Goal: Navigation & Orientation: Find specific page/section

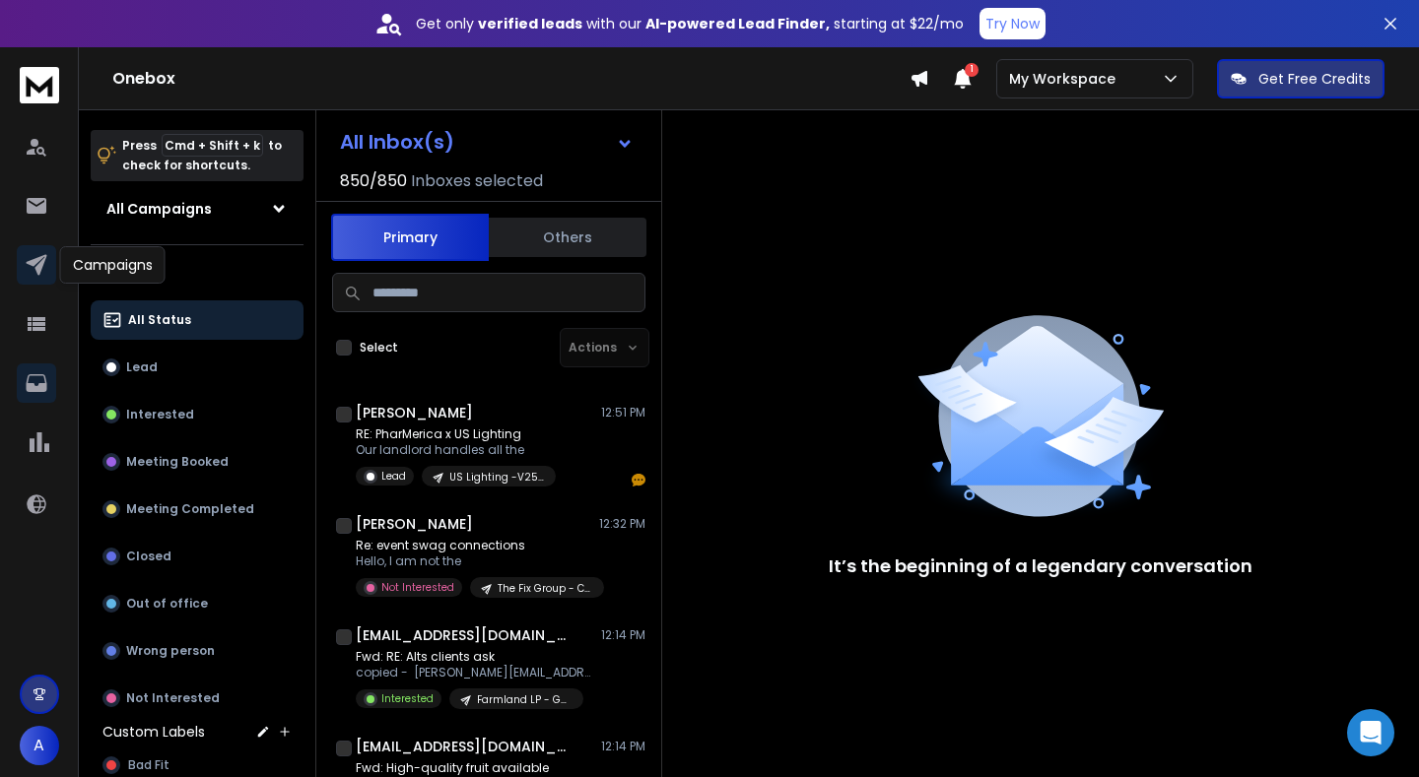
click at [33, 274] on icon at bounding box center [37, 265] width 24 height 24
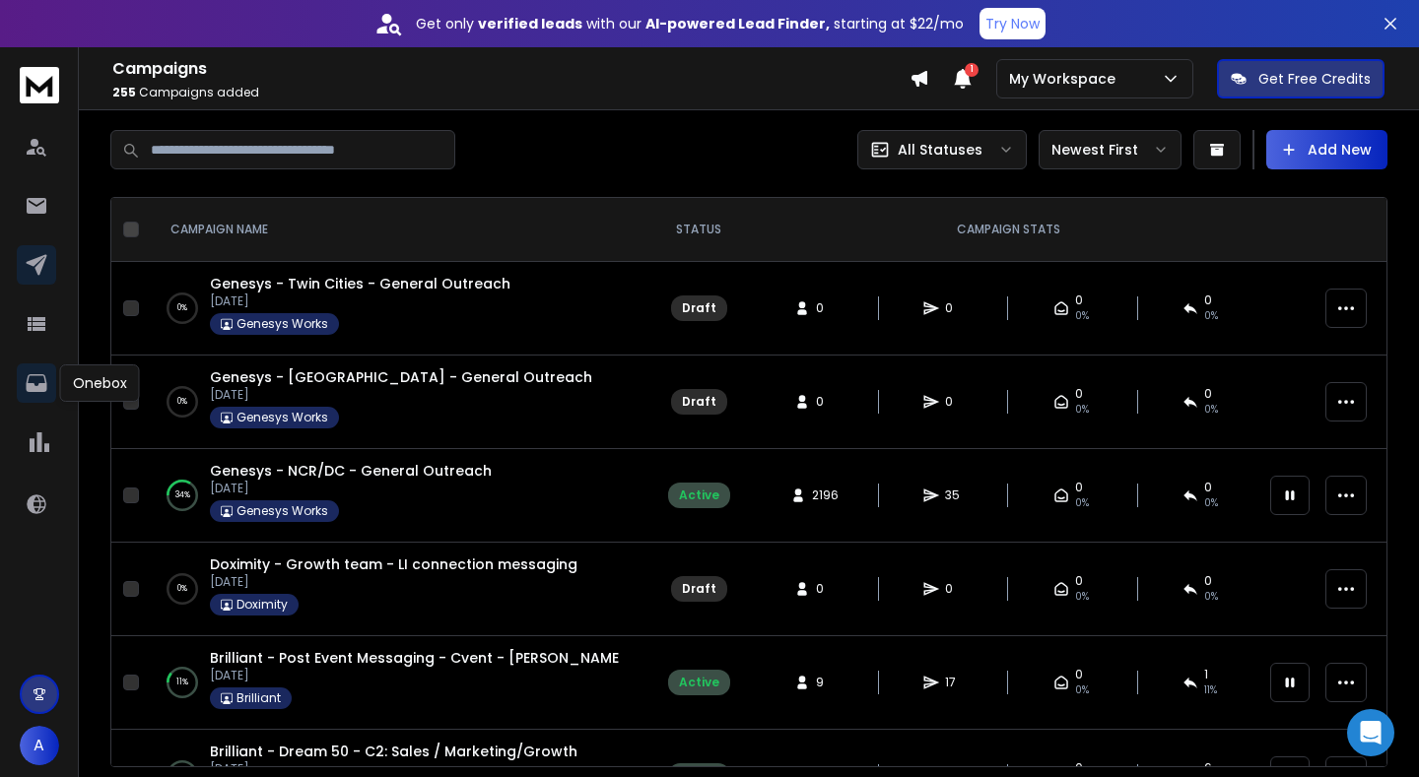
click at [28, 383] on icon at bounding box center [36, 383] width 21 height 18
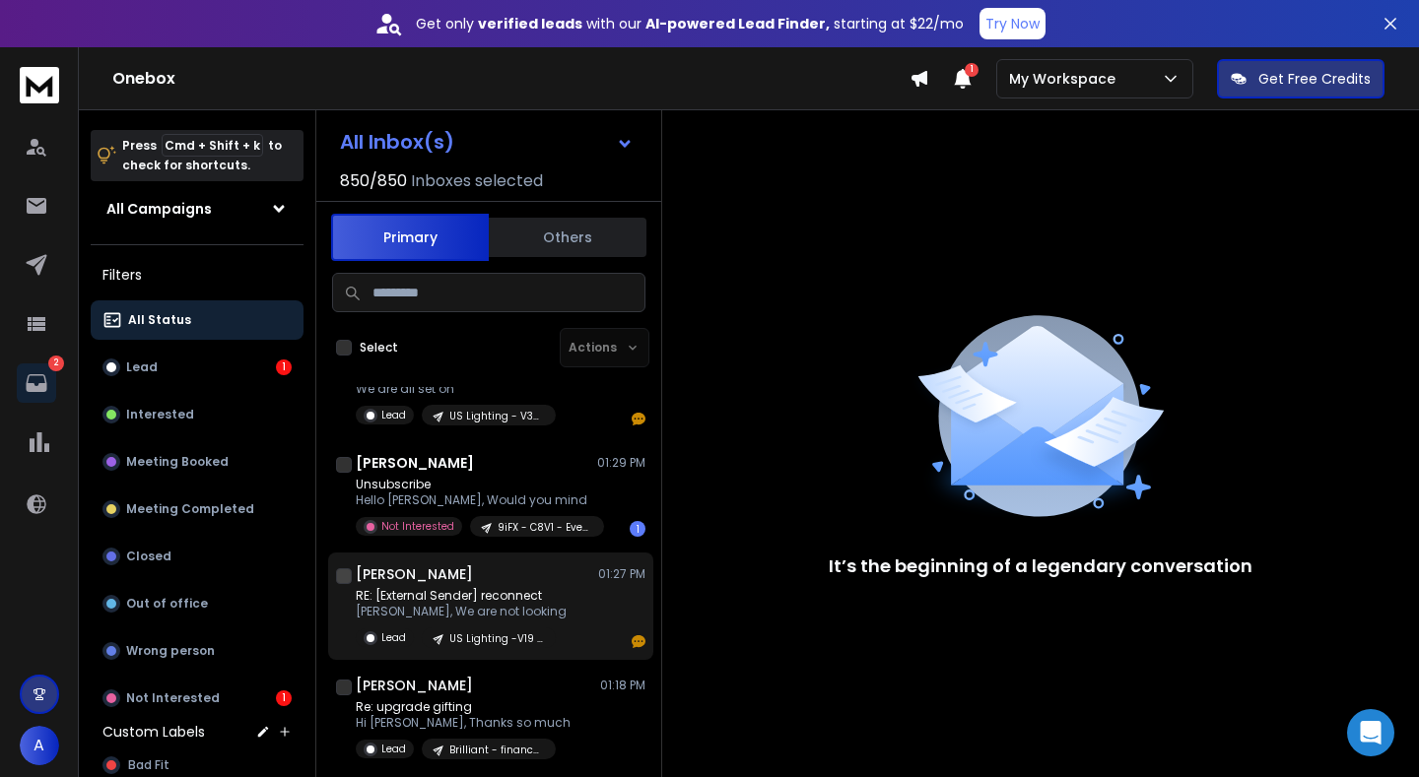
scroll to position [292, 0]
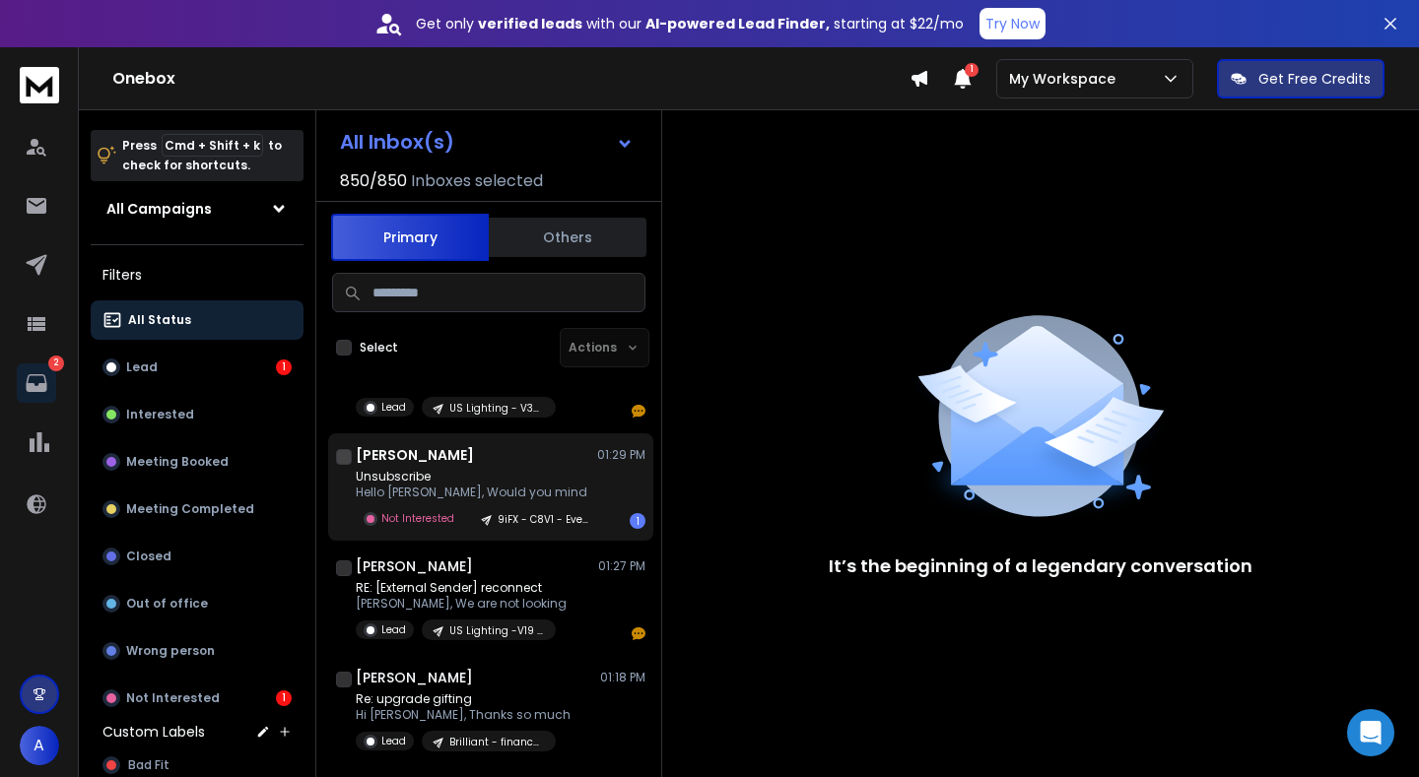
click at [544, 480] on p "Unsubscribe" at bounding box center [474, 477] width 236 height 16
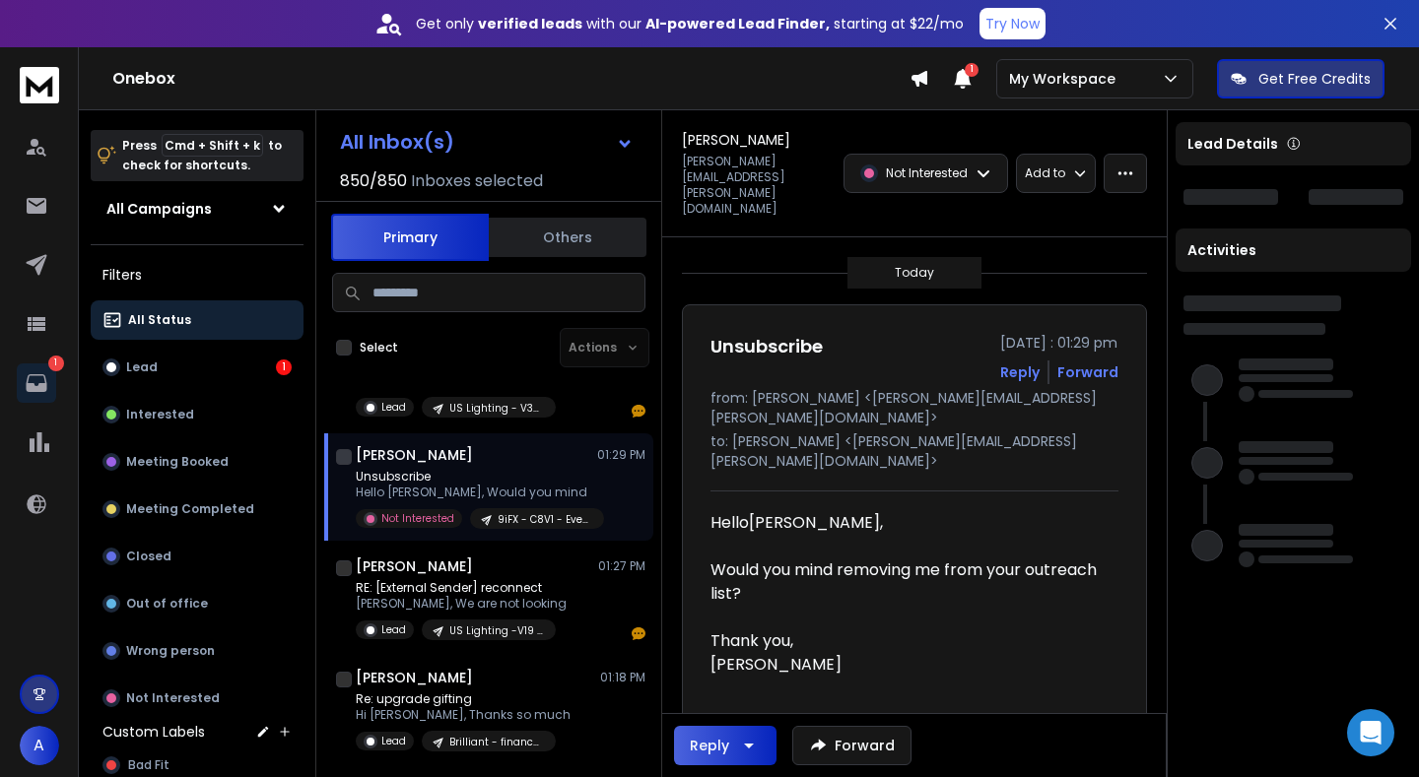
click at [815, 95] on div "Onebox 1 My Workspace Get Free Credits" at bounding box center [709, 78] width 1419 height 63
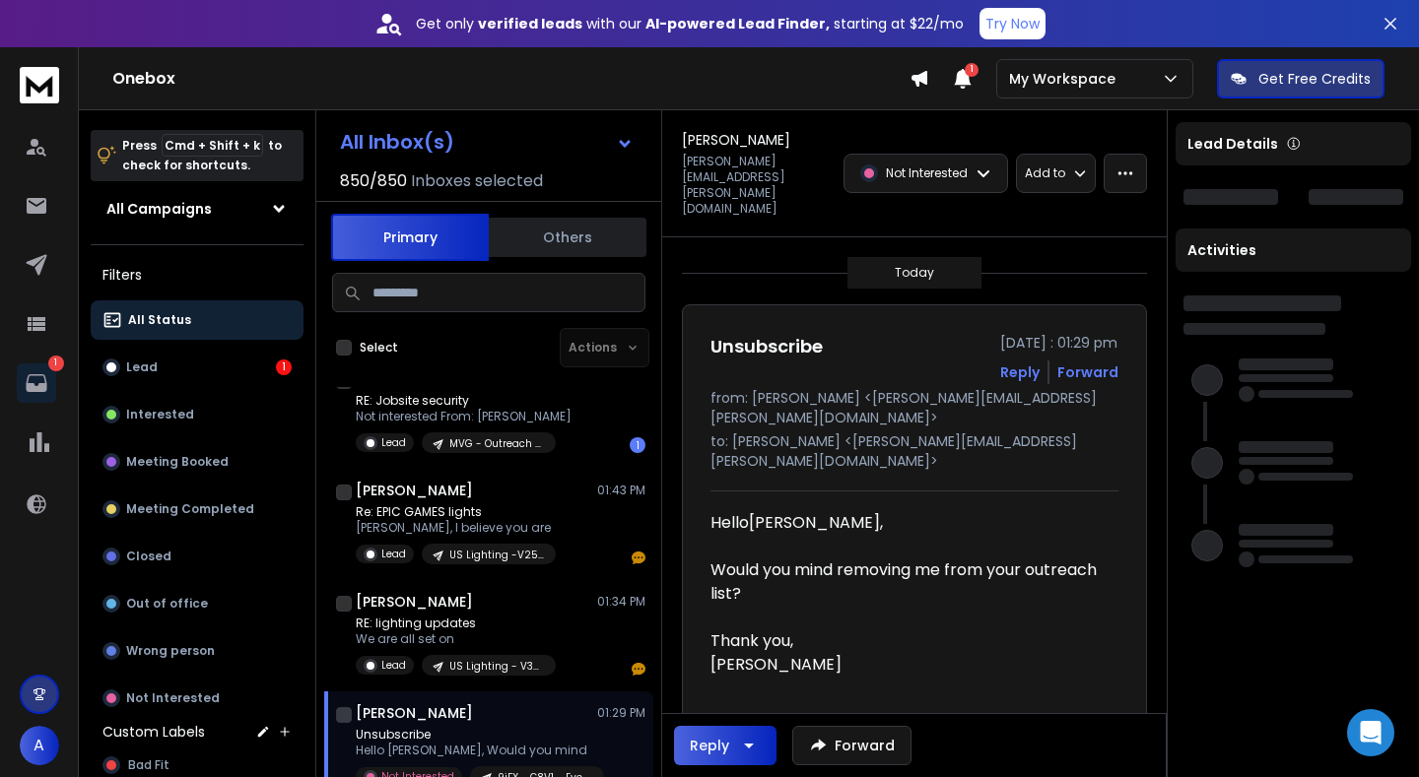
scroll to position [0, 0]
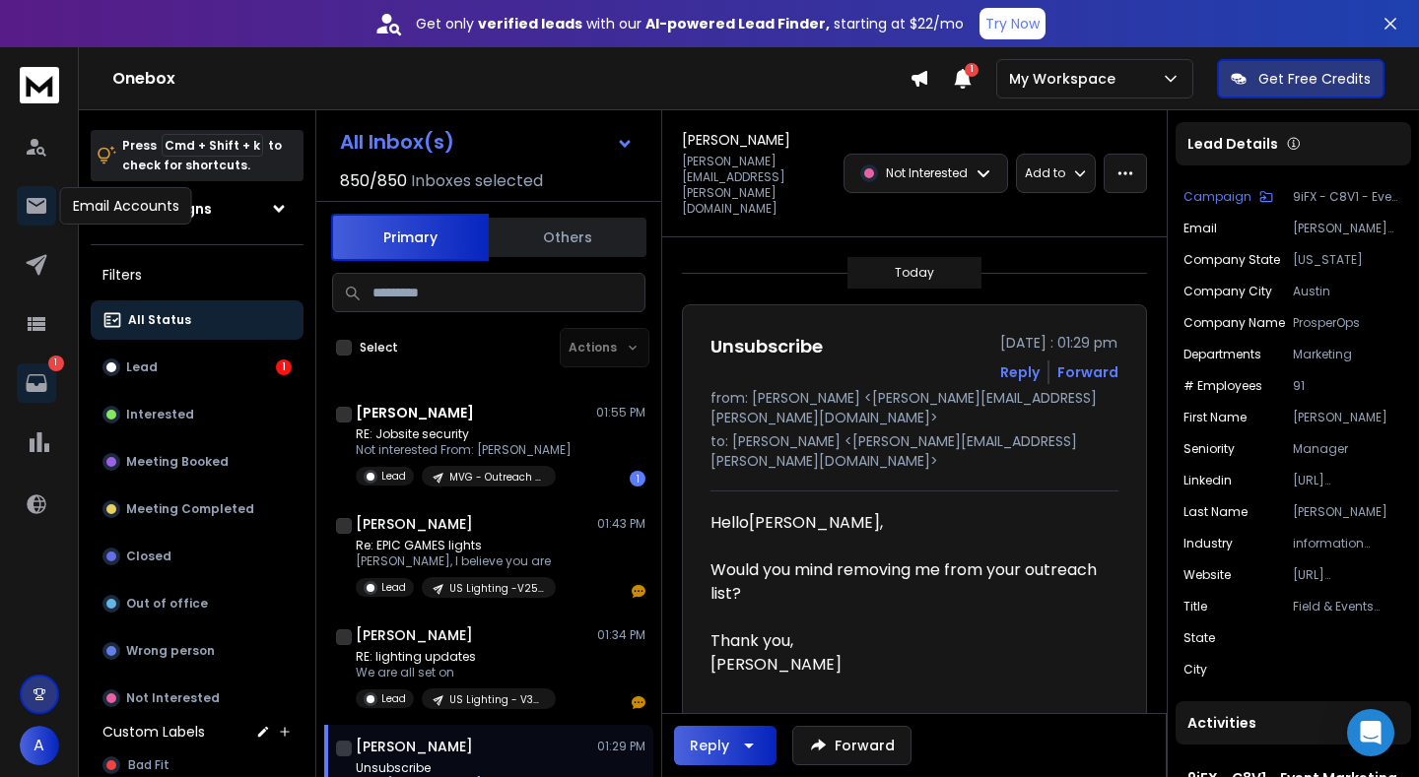
click at [36, 199] on icon at bounding box center [37, 206] width 20 height 16
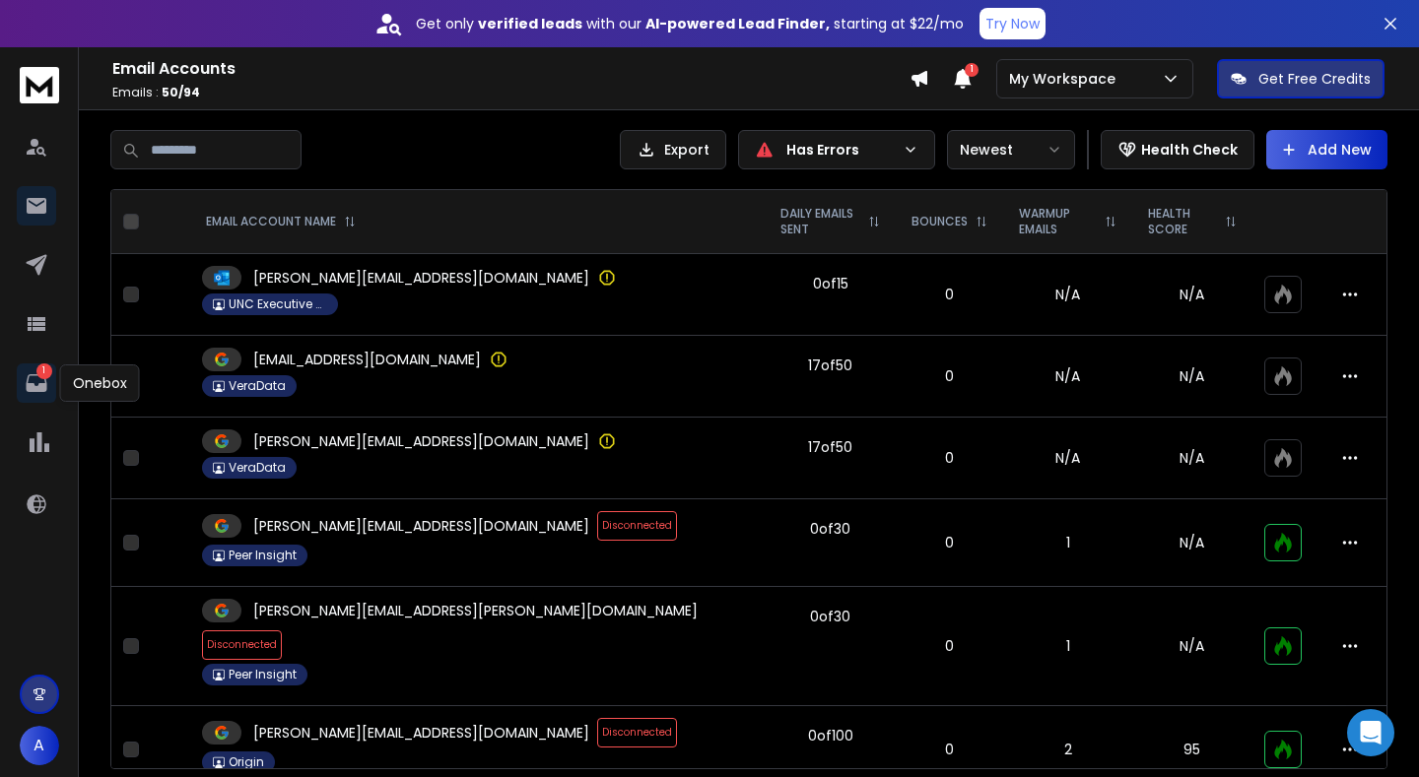
click at [25, 380] on icon at bounding box center [37, 383] width 24 height 24
